Goal: Task Accomplishment & Management: Manage account settings

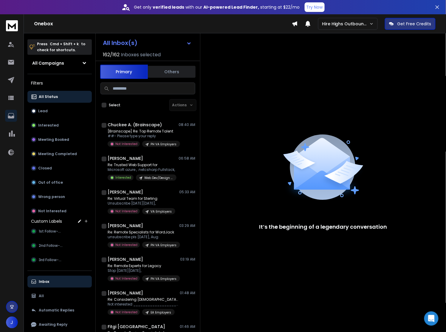
click at [5, 320] on div "J" at bounding box center [12, 174] width 24 height 320
click at [10, 320] on span "J" at bounding box center [12, 323] width 12 height 12
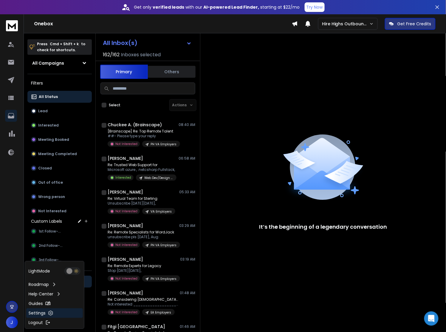
click at [33, 311] on p "Settings" at bounding box center [37, 314] width 17 height 6
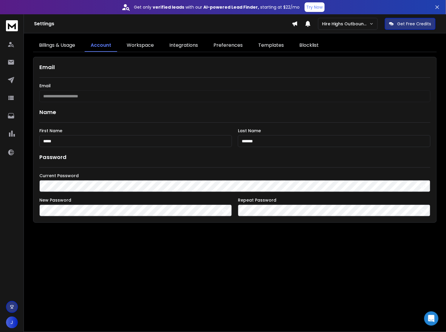
click at [232, 47] on link "Preferences" at bounding box center [227, 45] width 41 height 13
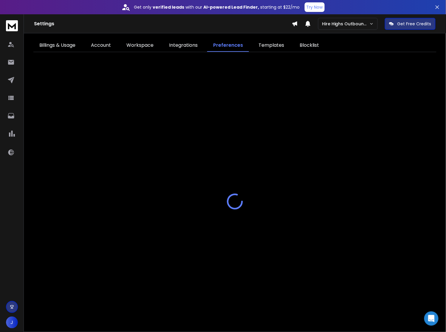
click at [190, 49] on link "Integrations" at bounding box center [183, 45] width 41 height 13
